Goal: Communication & Community: Connect with others

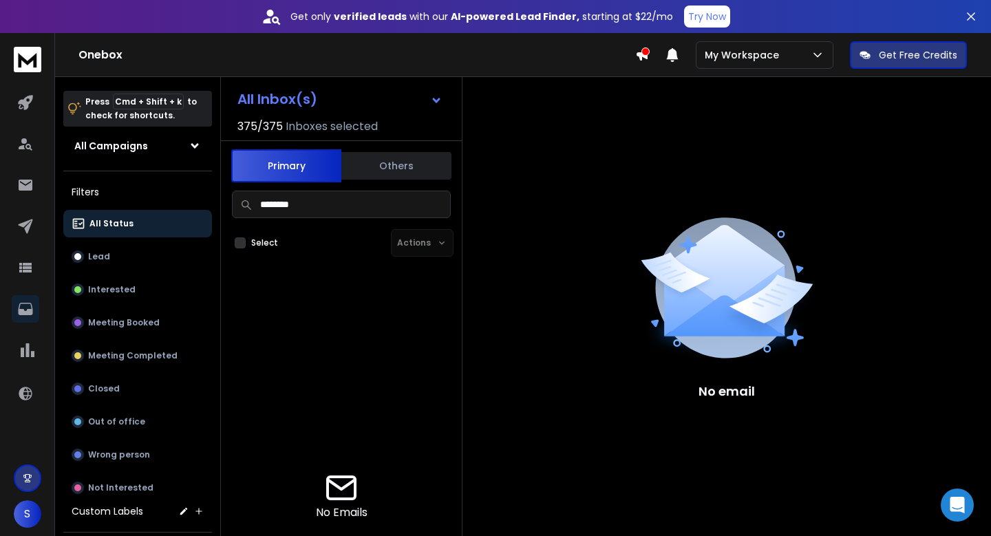
click at [379, 174] on button "Others" at bounding box center [396, 166] width 110 height 30
click at [341, 213] on input at bounding box center [341, 205] width 219 height 28
type input "*"
type input "**********"
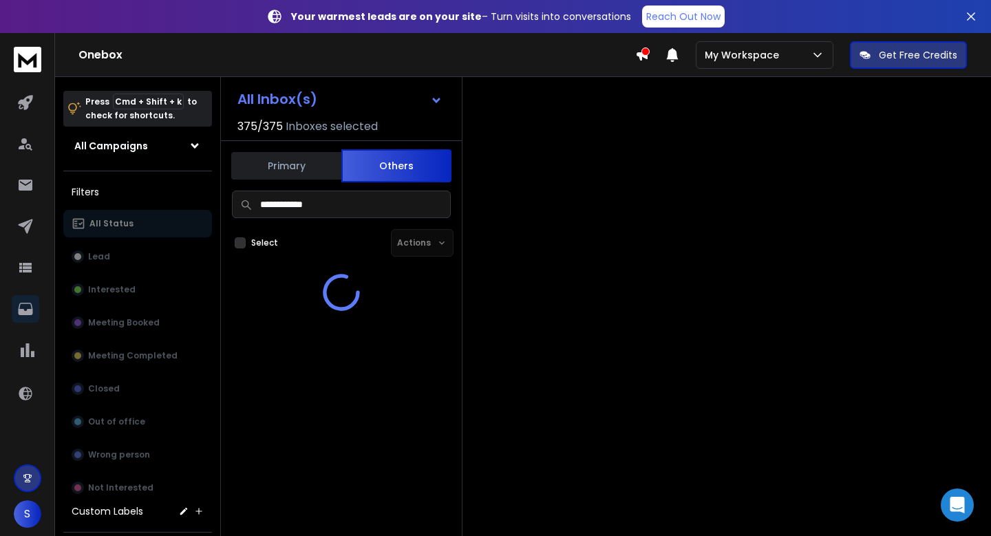
click at [381, 158] on button "Others" at bounding box center [396, 165] width 110 height 33
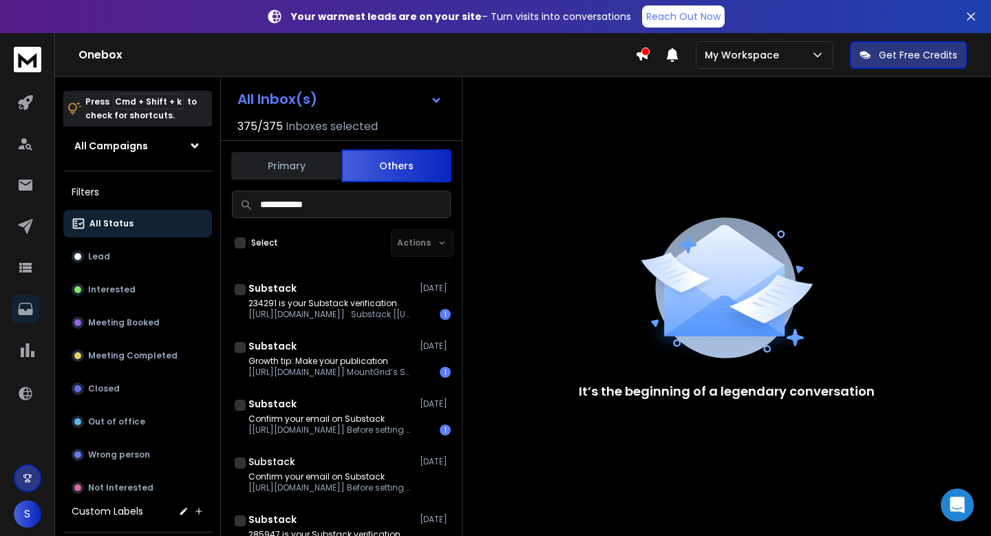
click at [615, 263] on div "It’s the beginning of a legendary conversation" at bounding box center [727, 305] width 529 height 456
click at [539, 176] on div "It’s the beginning of a legendary conversation" at bounding box center [727, 305] width 529 height 456
